Goal: Task Accomplishment & Management: Use online tool/utility

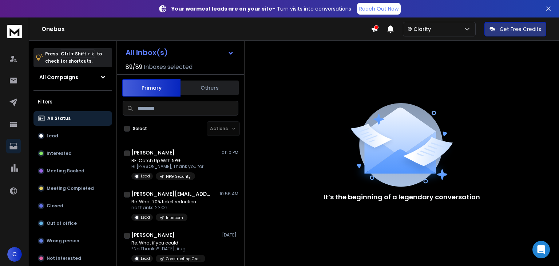
click at [83, 80] on button "All Campaigns" at bounding box center [72, 77] width 79 height 15
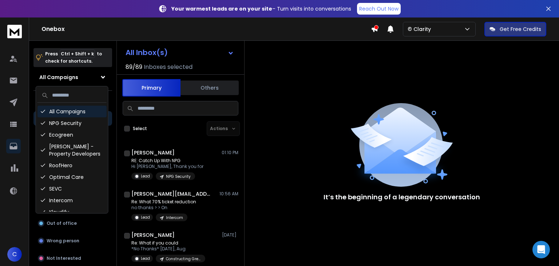
click at [63, 108] on div "All Campaigns" at bounding box center [71, 112] width 69 height 12
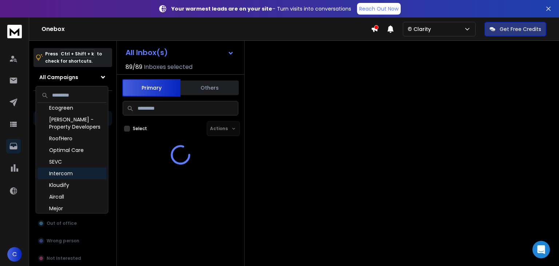
scroll to position [36, 0]
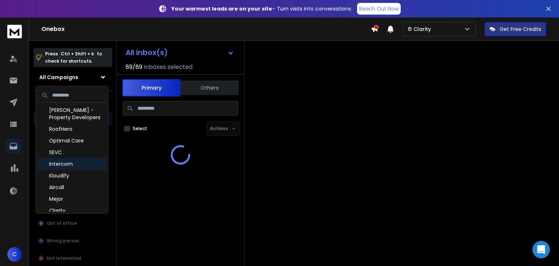
click at [68, 165] on div "Intercom" at bounding box center [71, 164] width 69 height 12
click at [191, 181] on div at bounding box center [180, 192] width 127 height 99
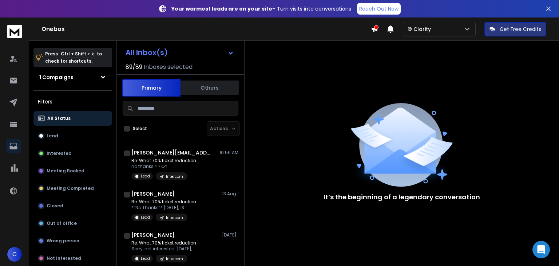
drag, startPoint x: 57, startPoint y: 140, endPoint x: 113, endPoint y: 149, distance: 56.7
click at [57, 140] on button "Lead" at bounding box center [72, 135] width 79 height 15
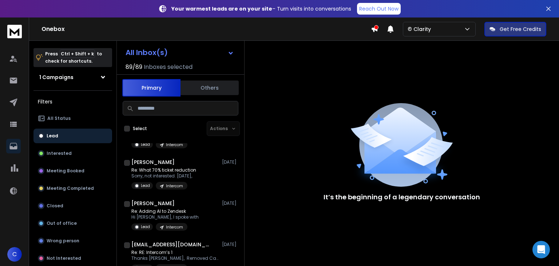
scroll to position [109, 0]
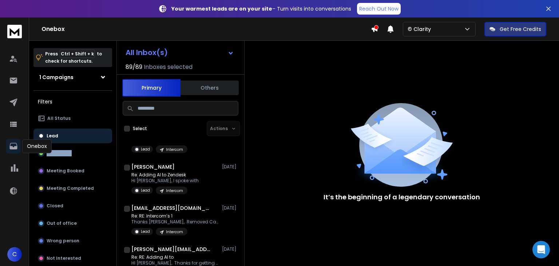
click at [70, 146] on div "All Status Lead Interested Meeting Booked Meeting Completed Closed Out of offic…" at bounding box center [72, 188] width 79 height 154
click at [71, 152] on button "Interested" at bounding box center [72, 153] width 79 height 15
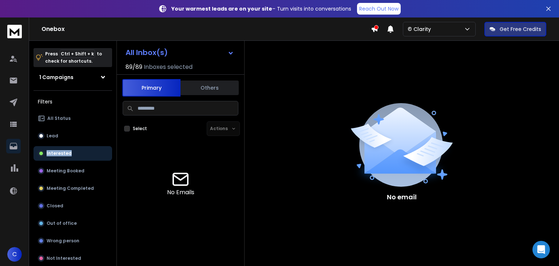
scroll to position [76, 0]
click at [83, 158] on button "Interested" at bounding box center [72, 153] width 79 height 15
click at [74, 138] on button "Lead" at bounding box center [72, 135] width 79 height 15
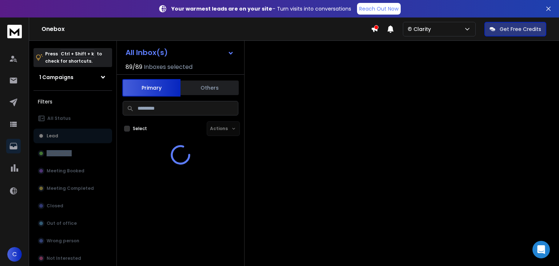
scroll to position [0, 0]
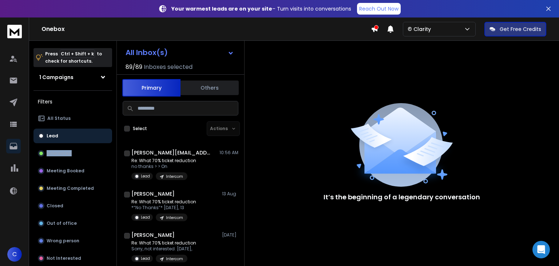
drag, startPoint x: 64, startPoint y: 114, endPoint x: 70, endPoint y: 114, distance: 6.6
click at [64, 115] on div "All Status" at bounding box center [54, 118] width 33 height 7
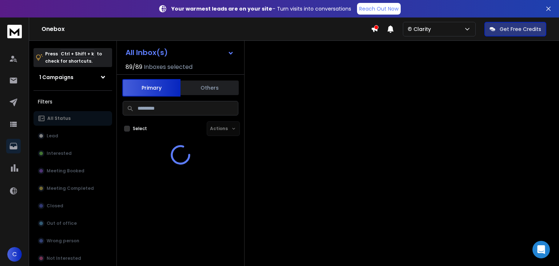
click at [174, 110] on input at bounding box center [181, 108] width 116 height 15
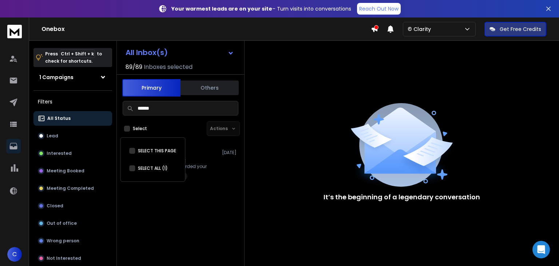
type input "******"
click at [207, 161] on div "RE: Adding AI to Zendesk Hi [PERSON_NAME] forwarded your Lead Intercom" at bounding box center [184, 169] width 107 height 22
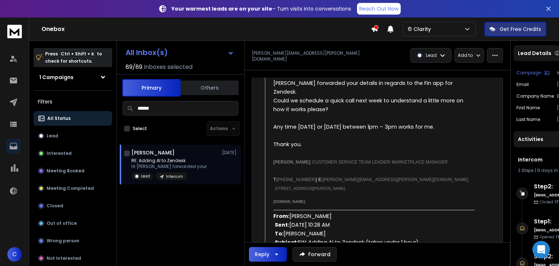
scroll to position [218, 0]
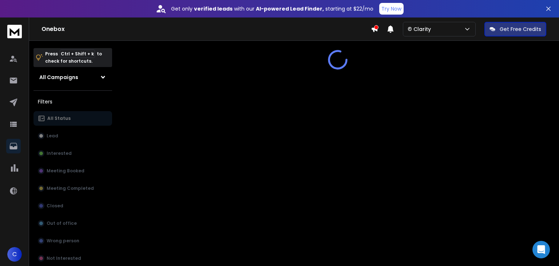
click at [313, 162] on div "Press Ctrl + Shift + k to check for shortcuts. All Campaigns All Campaigns Filt…" at bounding box center [294, 174] width 530 height 266
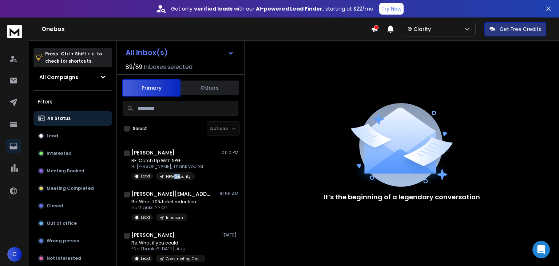
click at [179, 171] on div "RE: Catch Up With NPG Hi Callum, Thank you for Lead NPG Security" at bounding box center [167, 169] width 72 height 22
